Goal: Find specific page/section: Find specific page/section

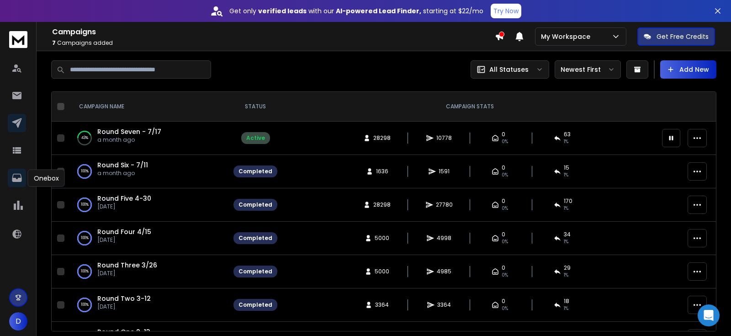
click at [20, 178] on icon at bounding box center [17, 178] width 10 height 8
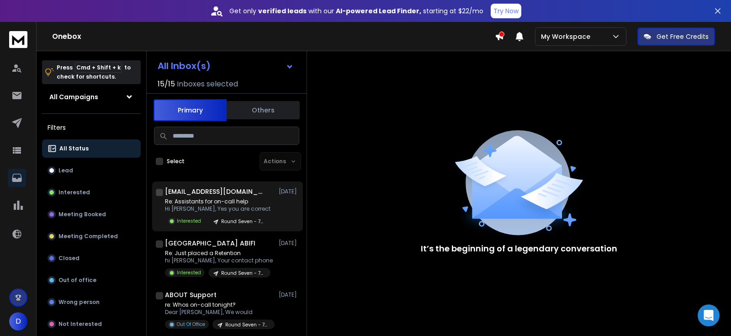
click at [206, 202] on p "Re: Assistants for on-call help" at bounding box center [217, 201] width 105 height 7
